Goal: Find specific page/section: Find specific page/section

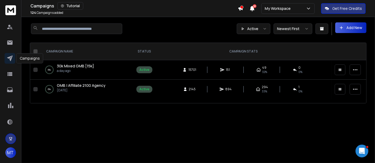
click at [8, 55] on icon at bounding box center [10, 58] width 6 height 6
